Goal: Task Accomplishment & Management: Manage account settings

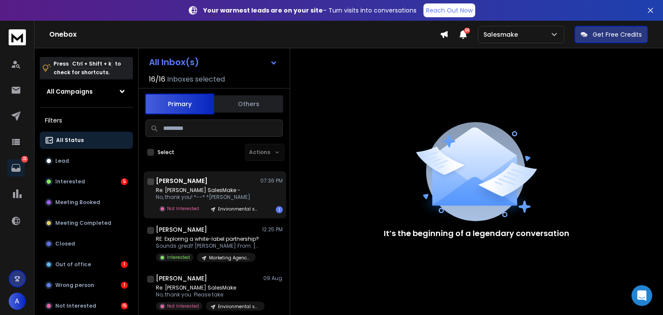
click at [231, 182] on div "Katie Schwamb 07:36 PM" at bounding box center [219, 181] width 127 height 9
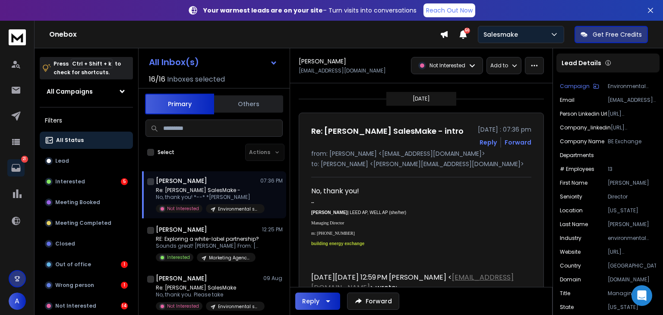
click at [529, 30] on div "Salesmake" at bounding box center [521, 34] width 75 height 9
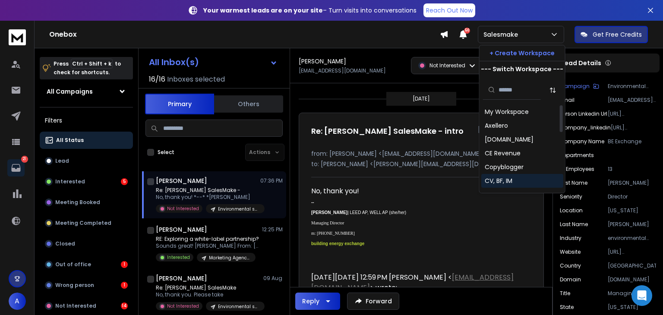
click at [522, 185] on div "CV, BF, IM" at bounding box center [523, 181] width 82 height 14
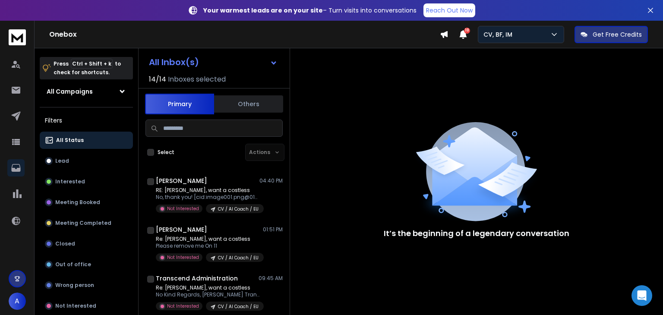
click at [530, 30] on button "CV, BF, IM" at bounding box center [521, 34] width 86 height 17
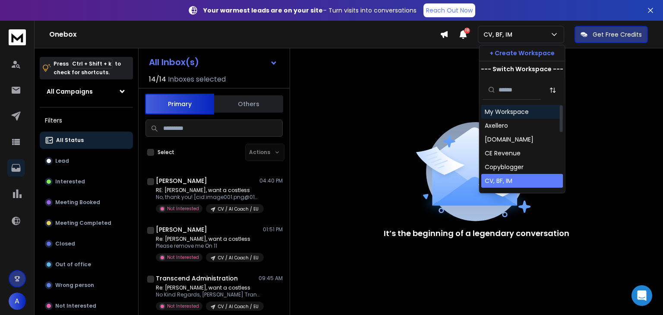
scroll to position [190, 0]
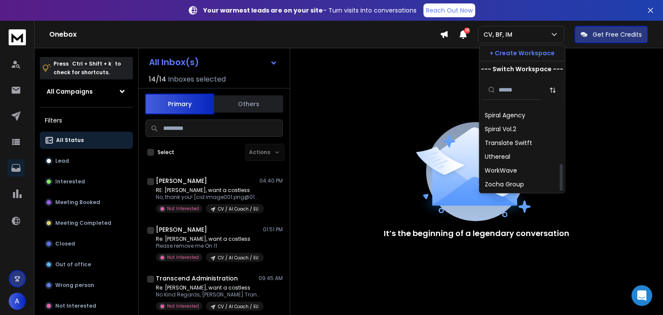
drag, startPoint x: 562, startPoint y: 113, endPoint x: 566, endPoint y: 206, distance: 93.4
click at [563, 191] on div at bounding box center [561, 177] width 3 height 27
click at [524, 166] on div "WorkWave" at bounding box center [523, 171] width 82 height 14
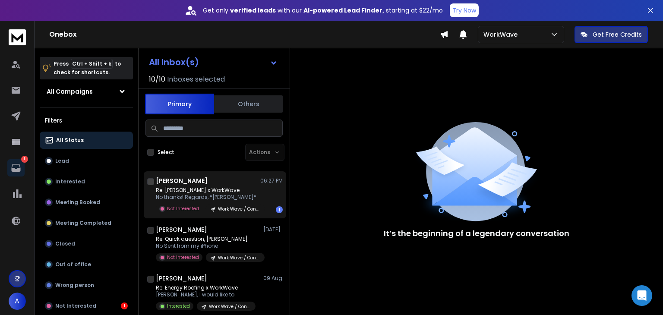
click at [240, 185] on div "Chad Hawkins 06:27 PM Re: Sheegog x WorkWave No thanks! Regards, *Chad Hawkins*…" at bounding box center [219, 195] width 127 height 37
click at [190, 185] on h1 "Chad Hawkins" at bounding box center [181, 181] width 51 height 9
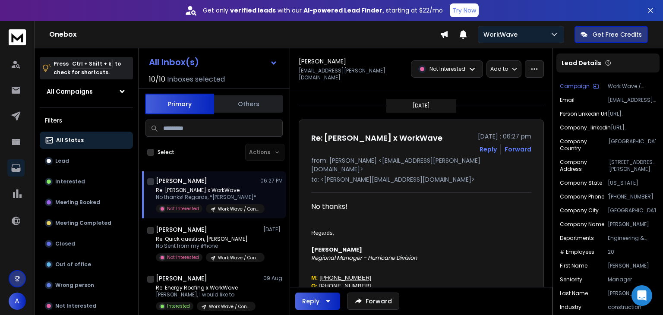
click at [508, 35] on p "WorkWave" at bounding box center [503, 34] width 38 height 9
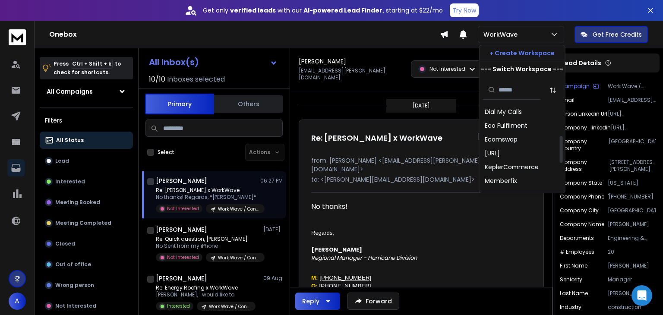
scroll to position [100, 0]
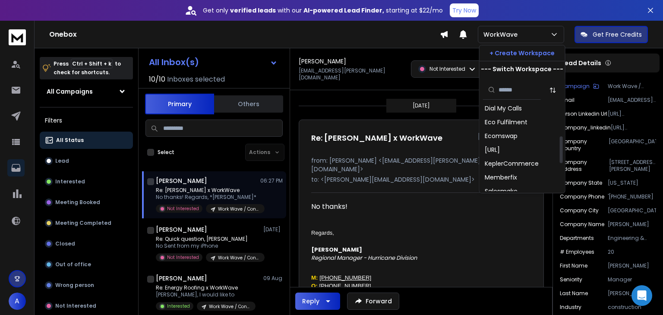
drag, startPoint x: 562, startPoint y: 115, endPoint x: 564, endPoint y: 144, distance: 29.1
click at [563, 144] on div at bounding box center [561, 149] width 3 height 27
click at [539, 126] on div "Eco Fulfilment" at bounding box center [523, 122] width 82 height 14
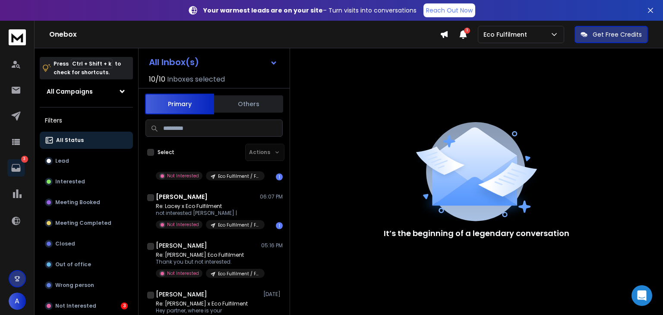
scroll to position [87, 0]
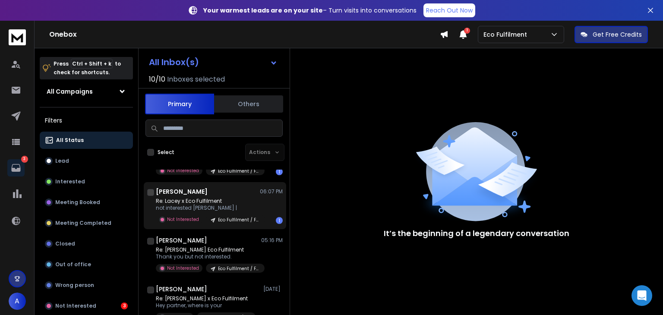
click at [235, 208] on p "not interested [PERSON_NAME] |" at bounding box center [208, 208] width 104 height 7
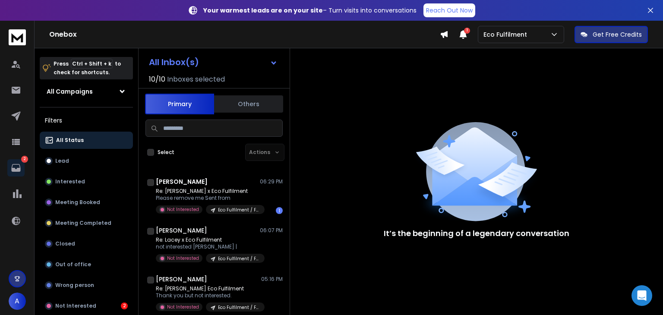
scroll to position [2, 0]
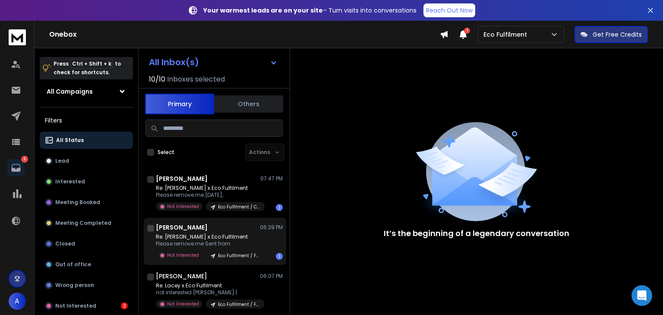
click at [241, 231] on div "[PERSON_NAME] 06:29 PM" at bounding box center [219, 227] width 127 height 9
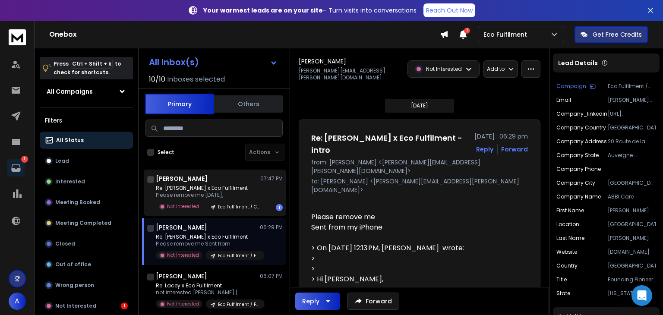
click at [225, 173] on div "[PERSON_NAME] 07:47 PM Re: [PERSON_NAME] x Eco Fulfilment Please remove me [DAT…" at bounding box center [215, 192] width 143 height 47
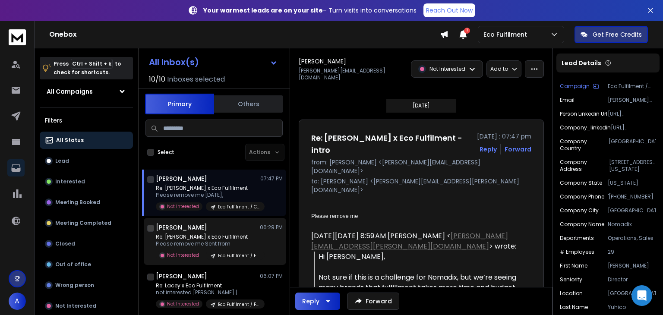
click at [225, 231] on div "[PERSON_NAME] 06:29 PM" at bounding box center [219, 227] width 127 height 9
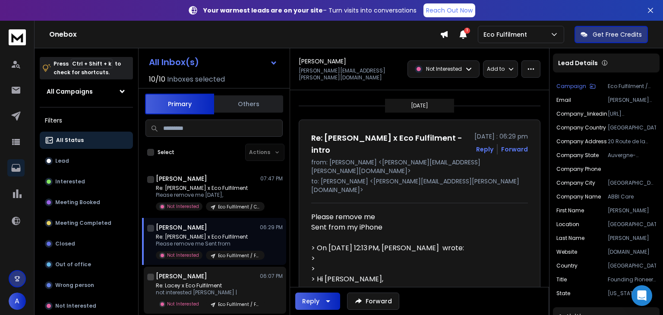
click at [232, 279] on div "[PERSON_NAME] 06:07 PM" at bounding box center [219, 276] width 127 height 9
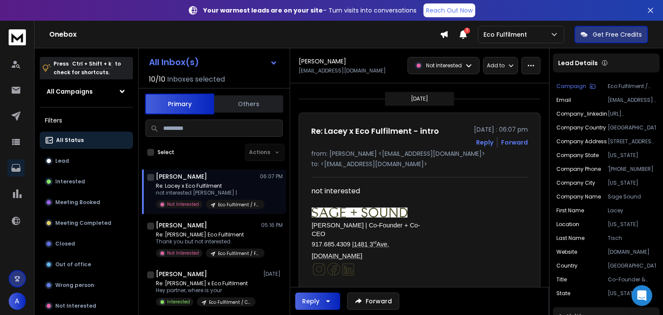
scroll to position [0, 0]
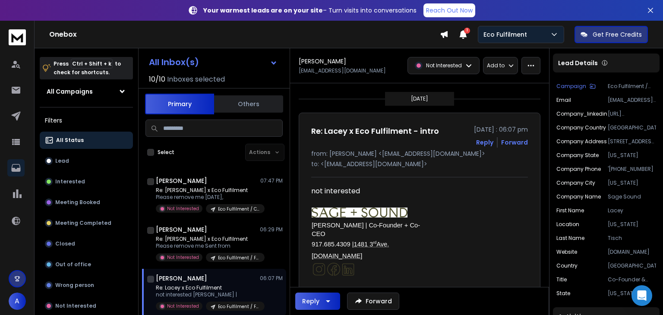
click at [492, 33] on p "Eco Fulfilment" at bounding box center [507, 34] width 47 height 9
